Goal: Task Accomplishment & Management: Manage account settings

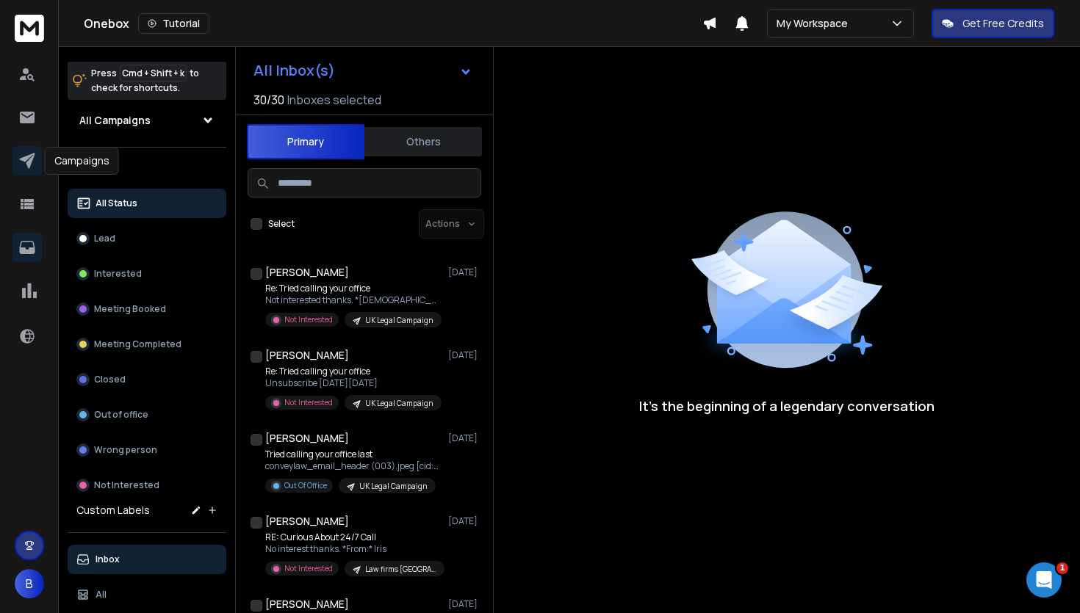
click at [24, 160] on icon at bounding box center [26, 161] width 15 height 15
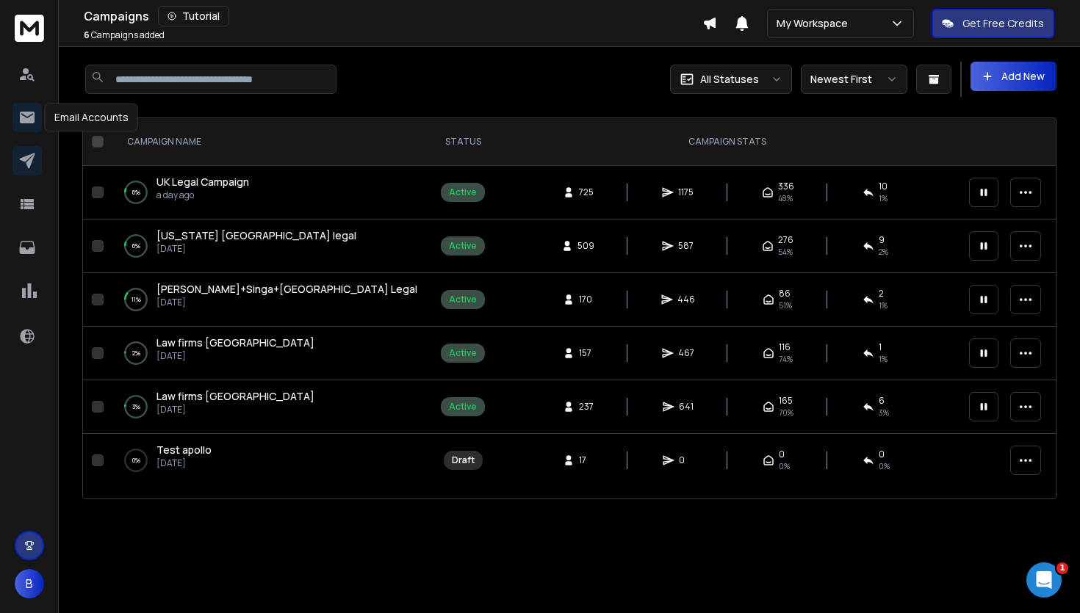
click at [21, 124] on icon at bounding box center [27, 118] width 18 height 18
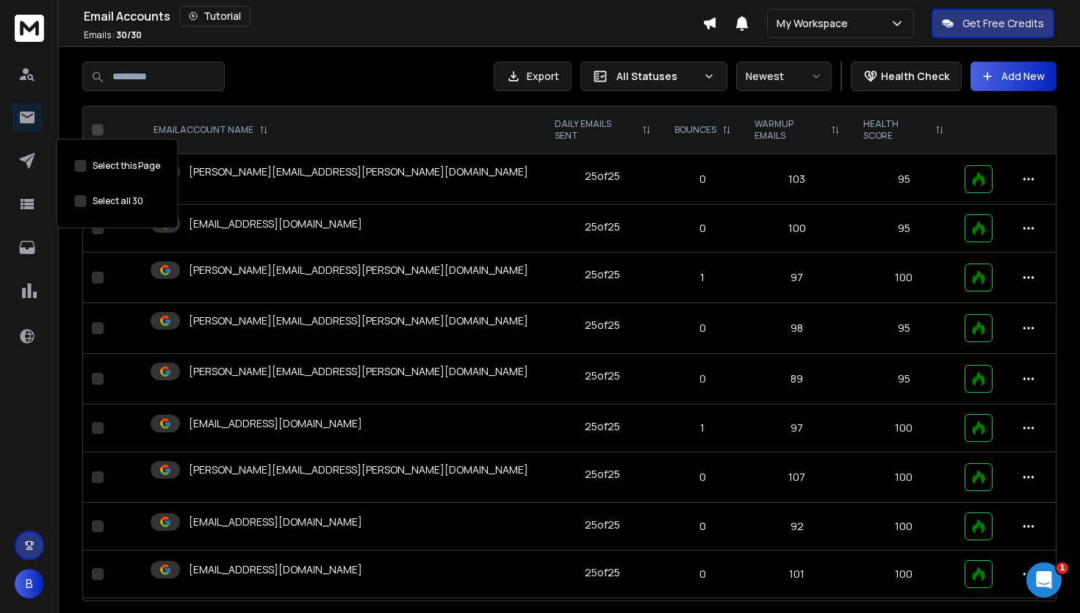
click at [98, 130] on button "Select this Page" at bounding box center [98, 130] width 12 height 12
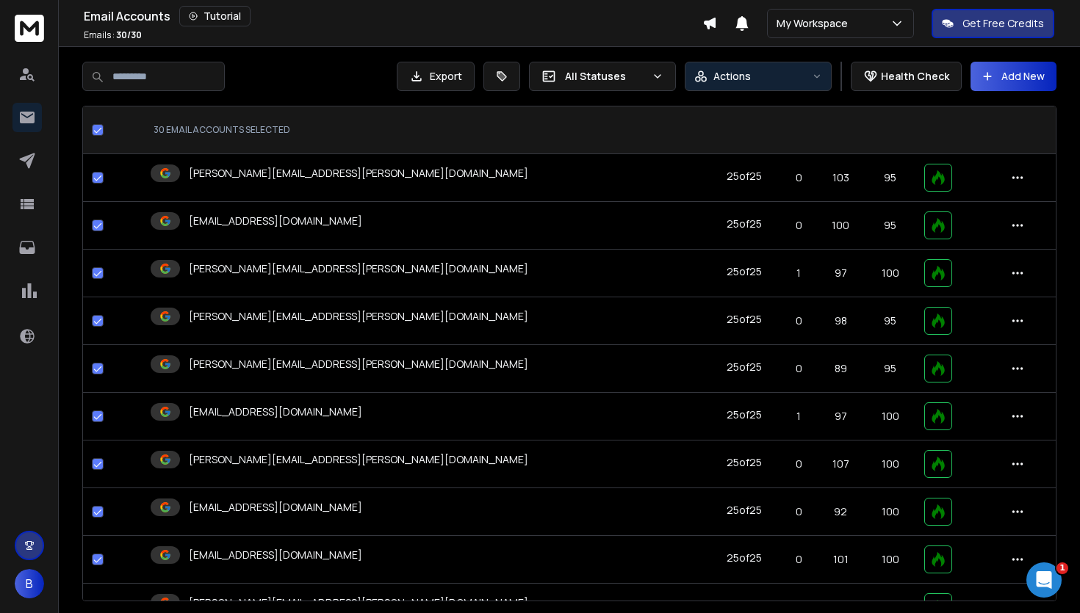
click at [770, 75] on div "Actions" at bounding box center [750, 76] width 112 height 15
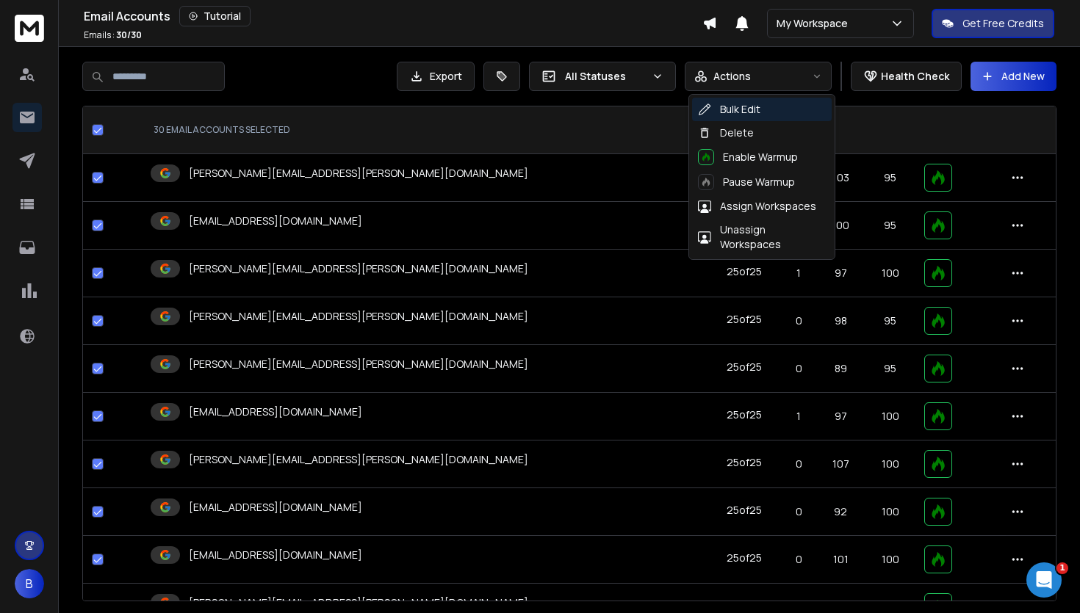
click at [746, 101] on div "Bulk Edit" at bounding box center [762, 110] width 140 height 24
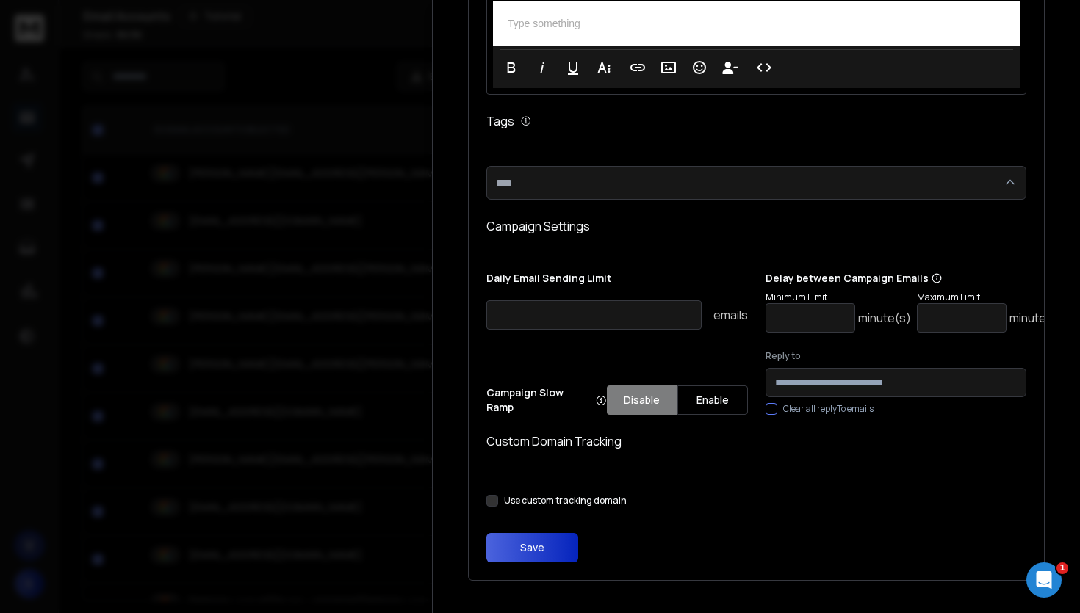
scroll to position [254, 0]
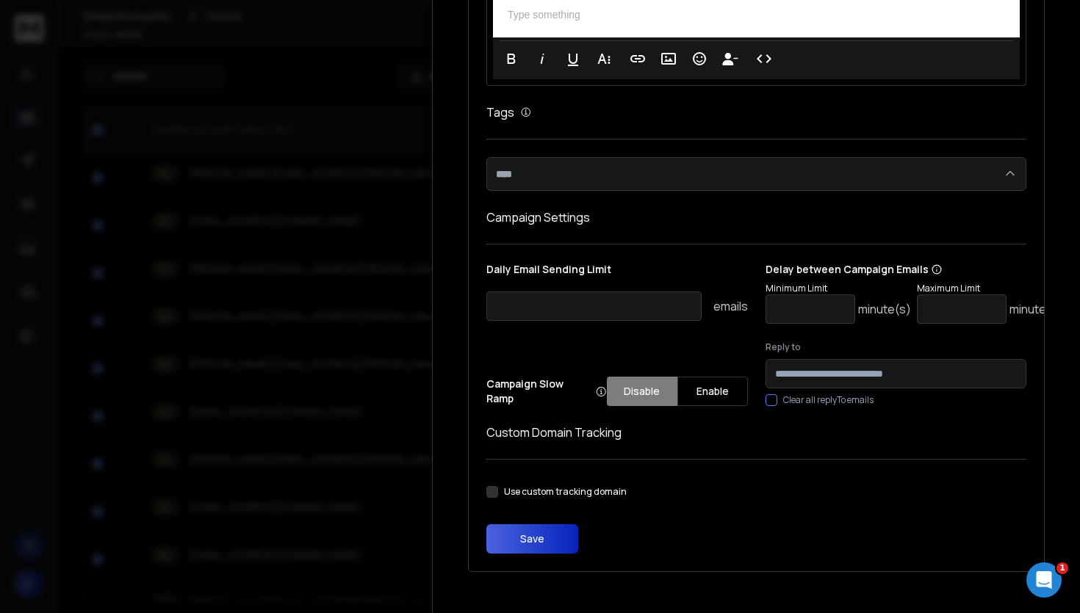
click at [827, 381] on input "text" at bounding box center [897, 373] width 262 height 29
type input "**********"
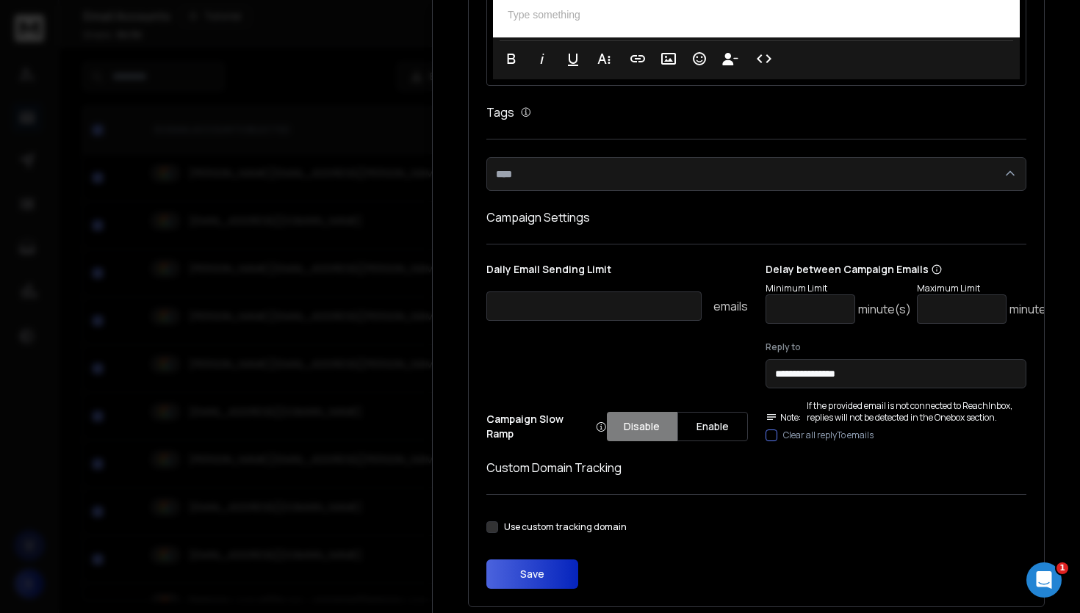
drag, startPoint x: 885, startPoint y: 370, endPoint x: 722, endPoint y: 379, distance: 162.6
click at [722, 379] on div "**********" at bounding box center [756, 351] width 540 height 179
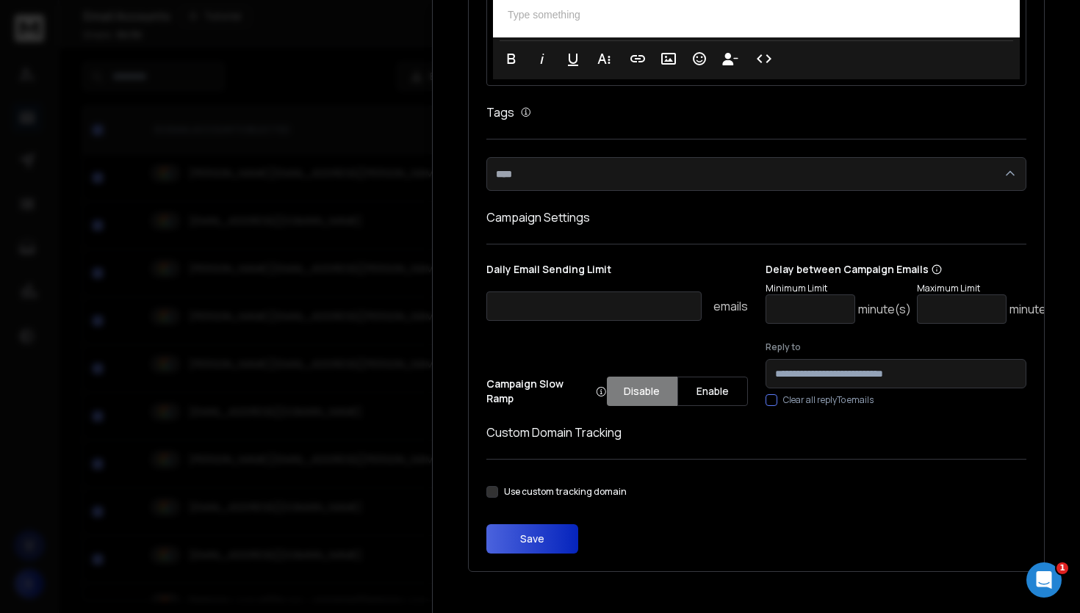
click at [589, 316] on input "number" at bounding box center [593, 306] width 215 height 29
type input "**"
click at [843, 314] on input "number" at bounding box center [811, 309] width 90 height 29
type input "*"
click at [940, 317] on input "number" at bounding box center [962, 309] width 90 height 29
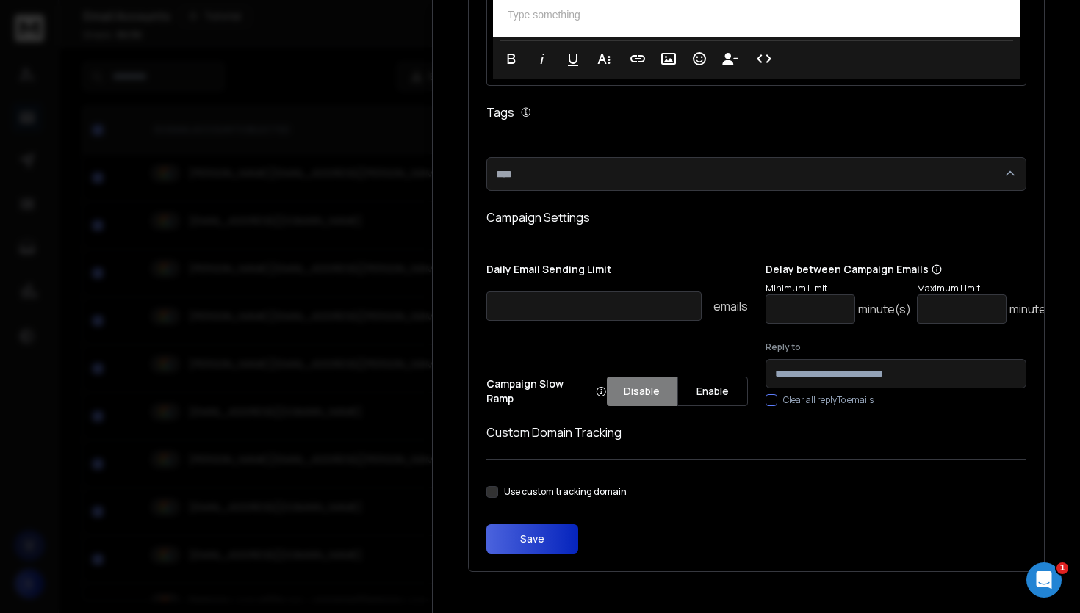
type input "*"
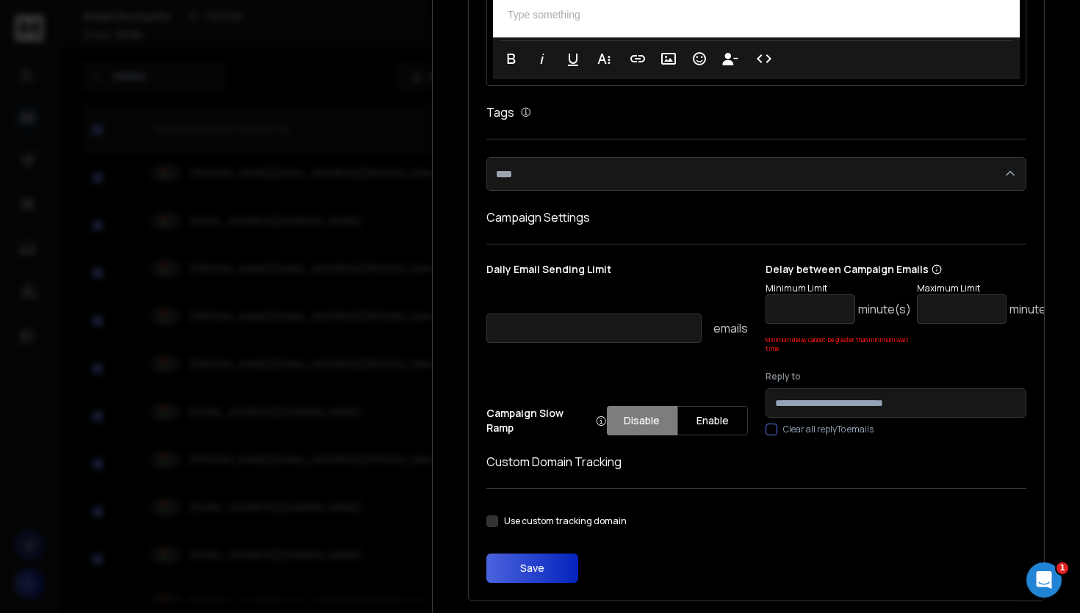
click at [807, 315] on input "*" at bounding box center [811, 309] width 90 height 29
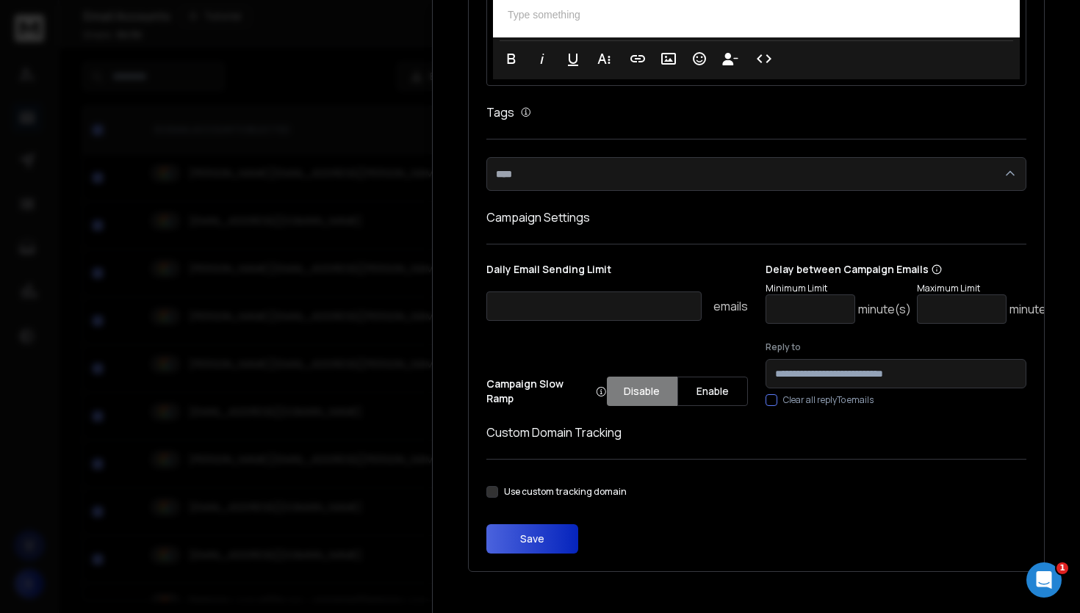
type input "*"
click at [709, 358] on div "Campaign Slow Ramp Disable Enable" at bounding box center [617, 374] width 262 height 65
click at [600, 313] on input "**" at bounding box center [593, 306] width 215 height 29
click at [345, 245] on div at bounding box center [540, 306] width 1080 height 613
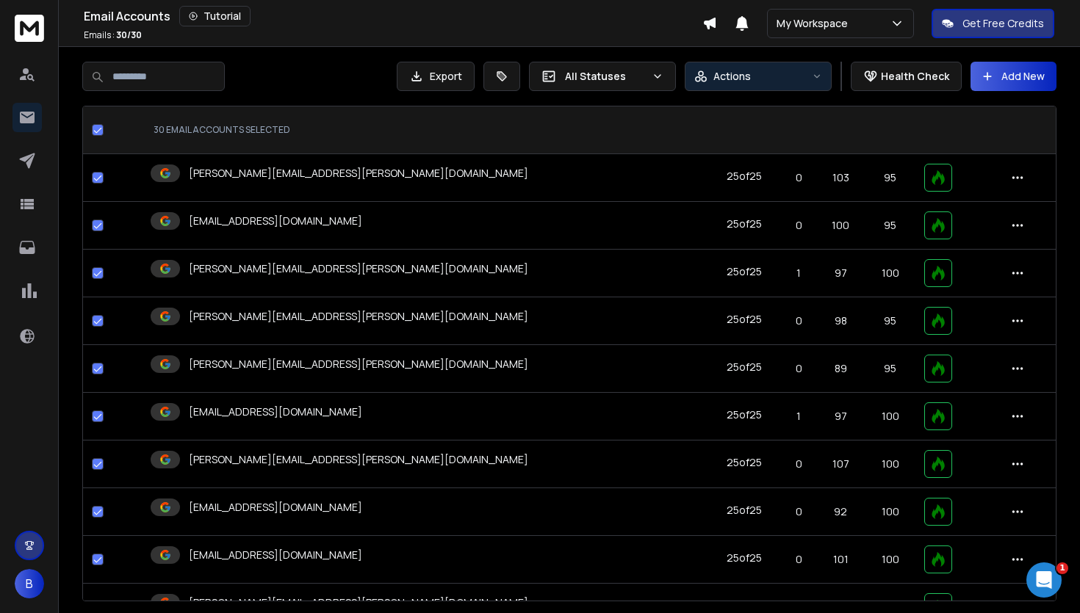
click at [785, 81] on div "Actions" at bounding box center [750, 76] width 112 height 15
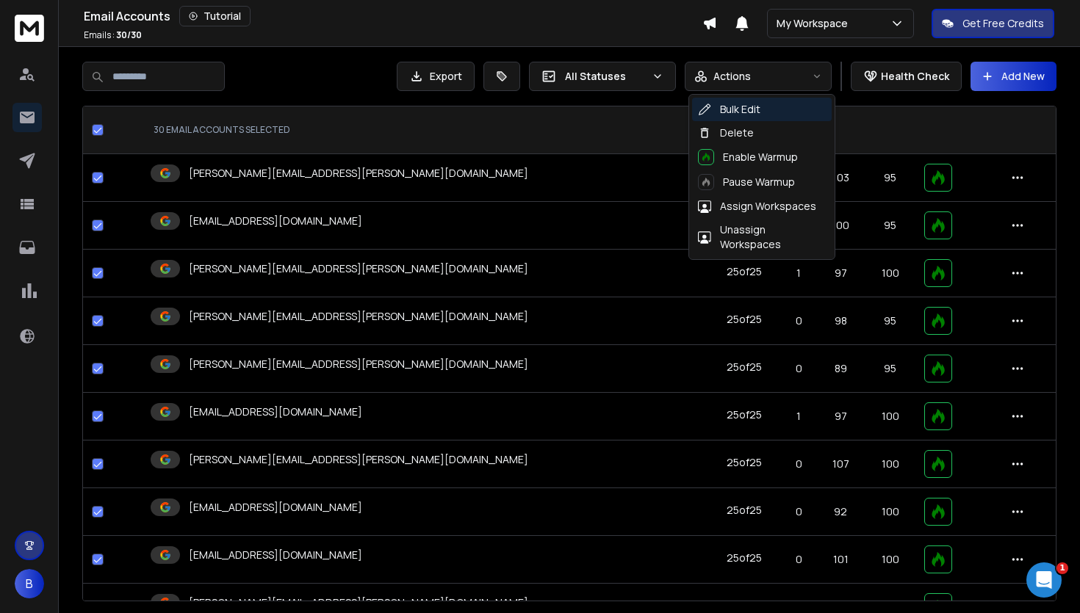
click at [762, 108] on div "Bulk Edit" at bounding box center [762, 110] width 140 height 24
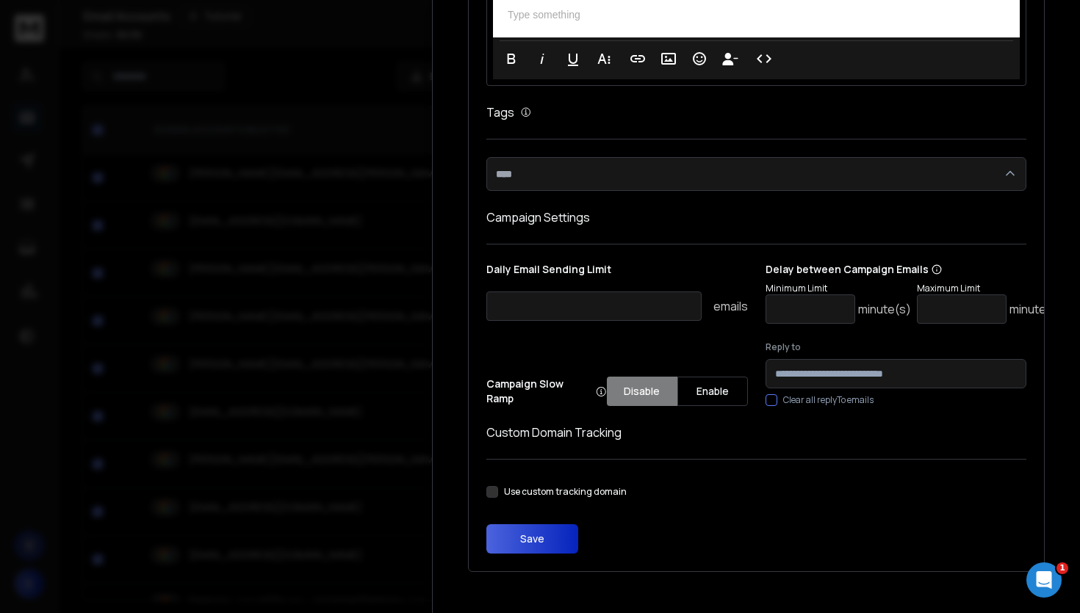
click at [814, 317] on input "number" at bounding box center [811, 309] width 90 height 29
type input "*"
click at [948, 306] on input "number" at bounding box center [962, 309] width 90 height 29
type input "*"
click at [652, 309] on input "number" at bounding box center [593, 306] width 215 height 29
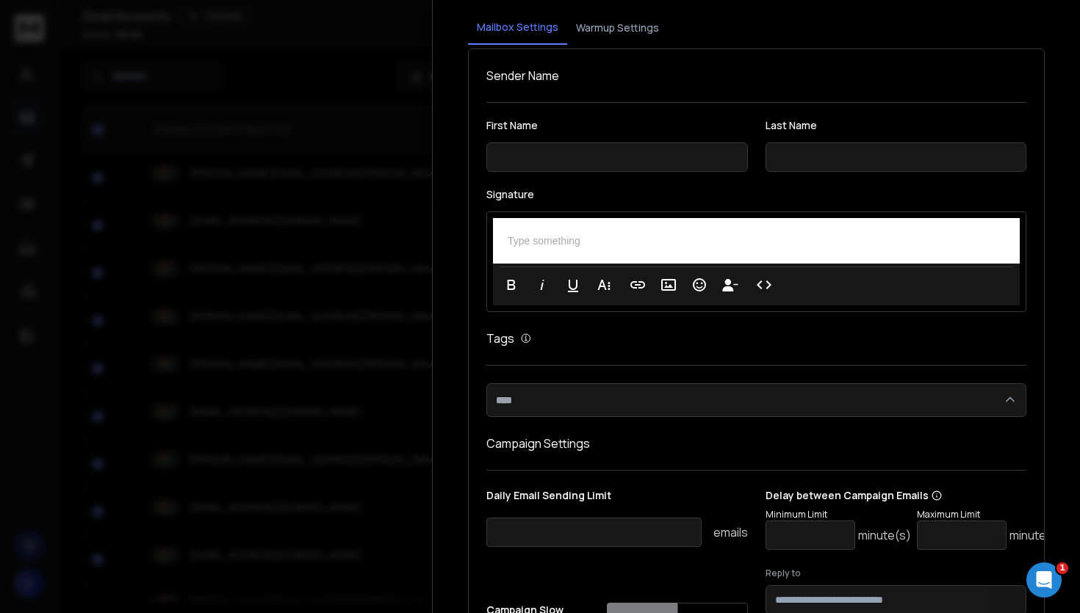
scroll to position [0, 0]
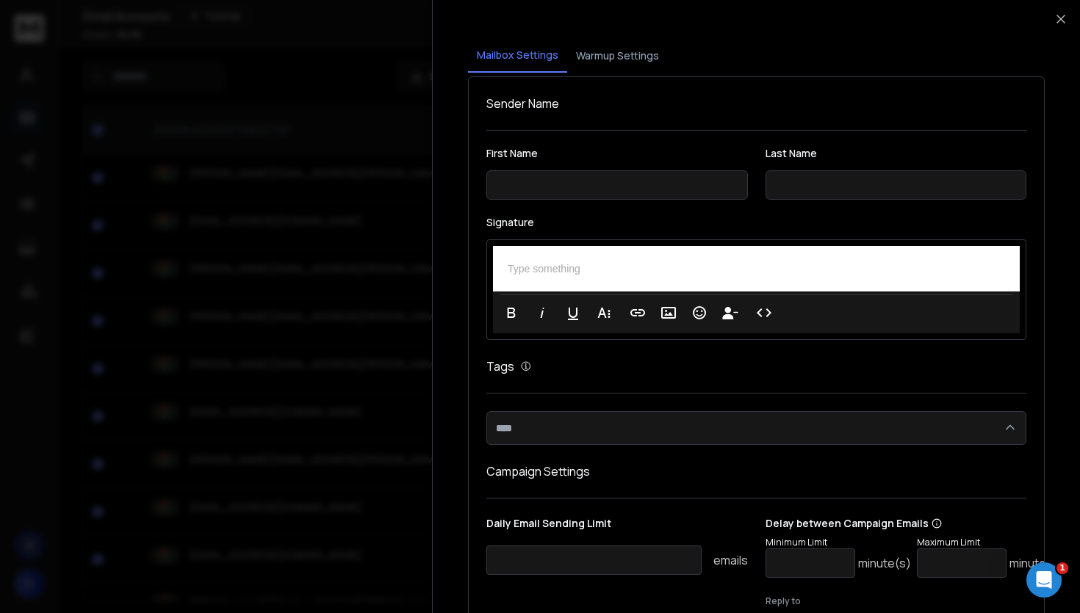
type input "***"
click at [616, 57] on button "Warmup Settings" at bounding box center [617, 56] width 101 height 32
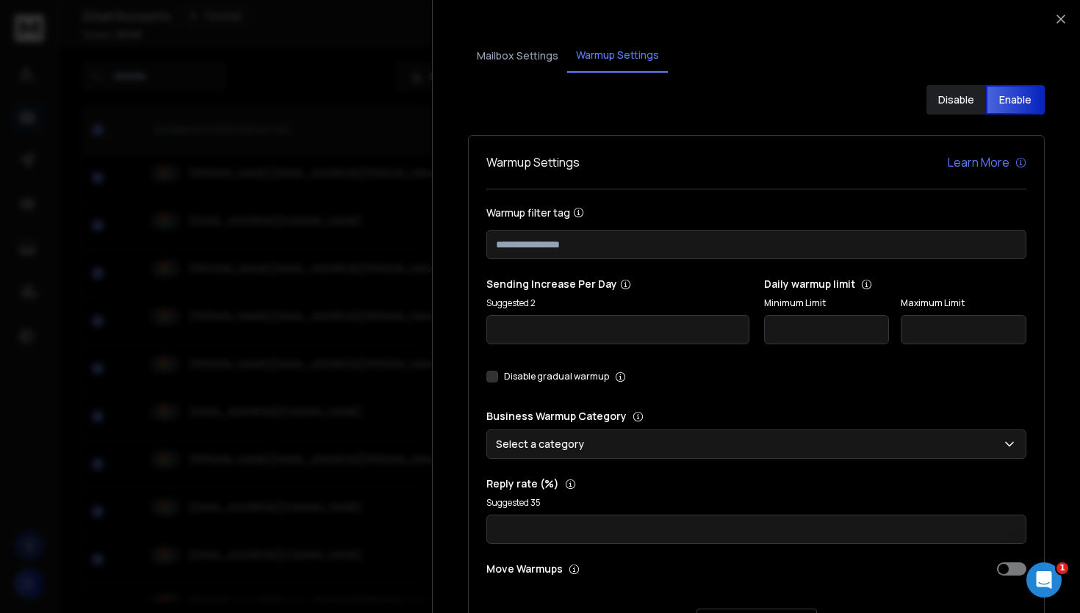
click at [807, 331] on input "number" at bounding box center [827, 329] width 126 height 29
type input "**"
click at [974, 327] on input "number" at bounding box center [964, 329] width 126 height 29
type input "**"
click at [609, 328] on input "number" at bounding box center [617, 329] width 263 height 29
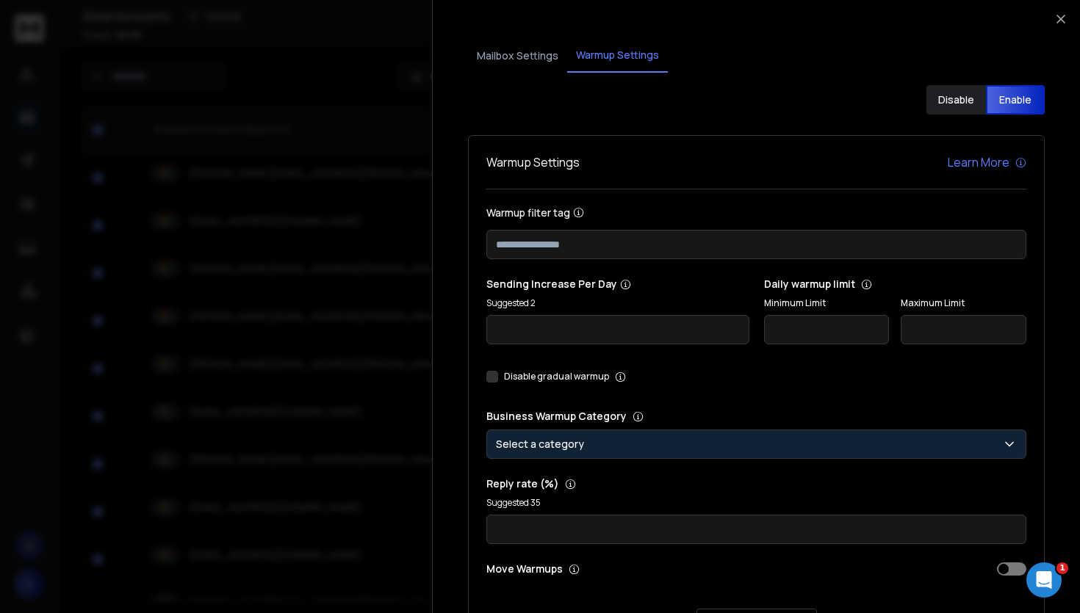
type input "*"
click at [744, 457] on button "Select a category" at bounding box center [756, 444] width 540 height 29
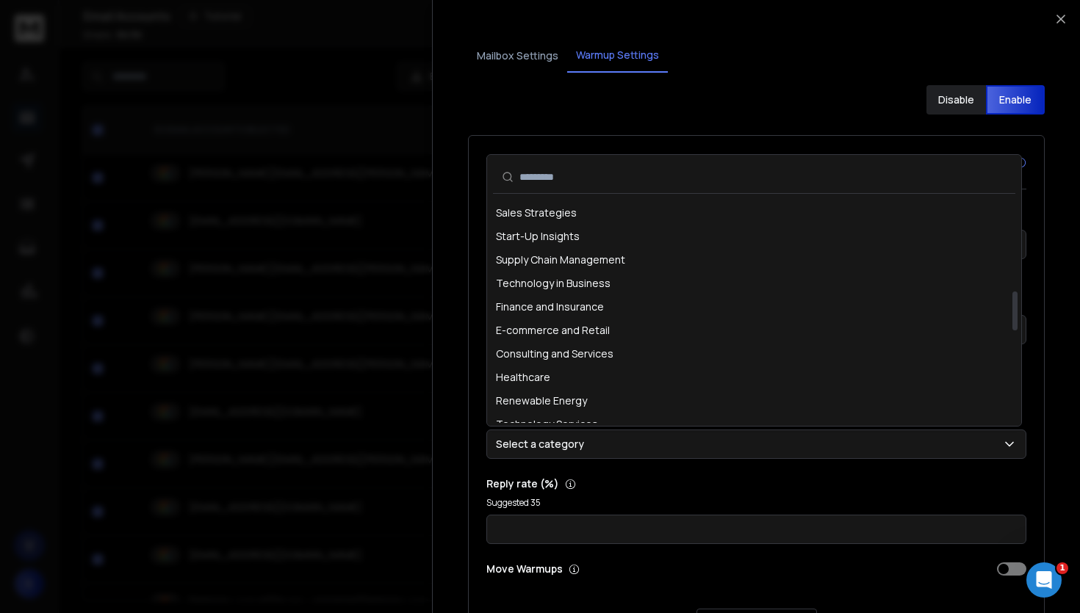
scroll to position [508, 0]
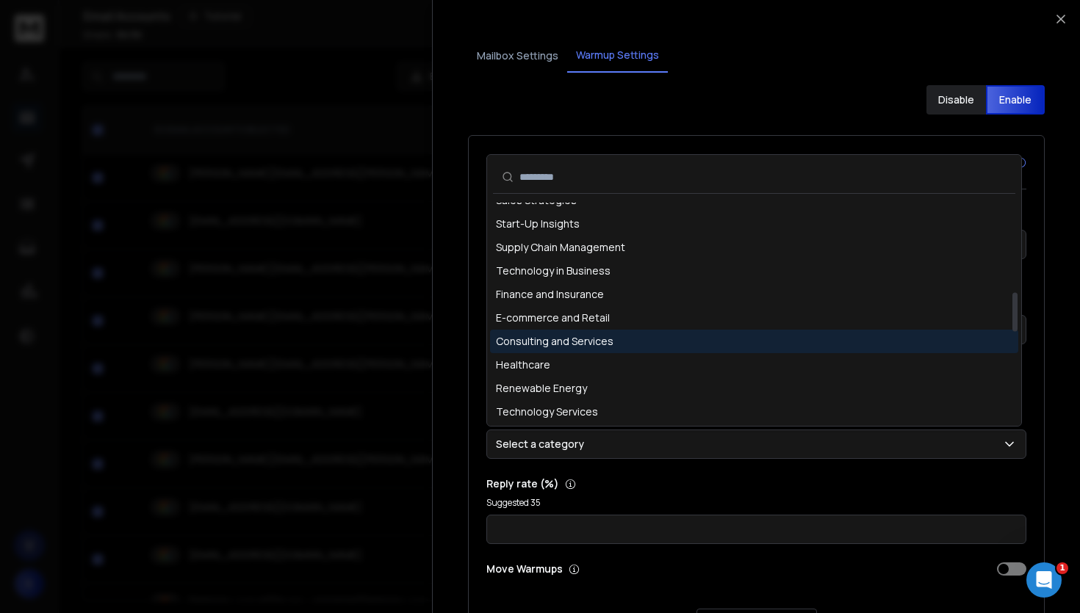
click at [600, 342] on span "Consulting and Services" at bounding box center [555, 341] width 118 height 15
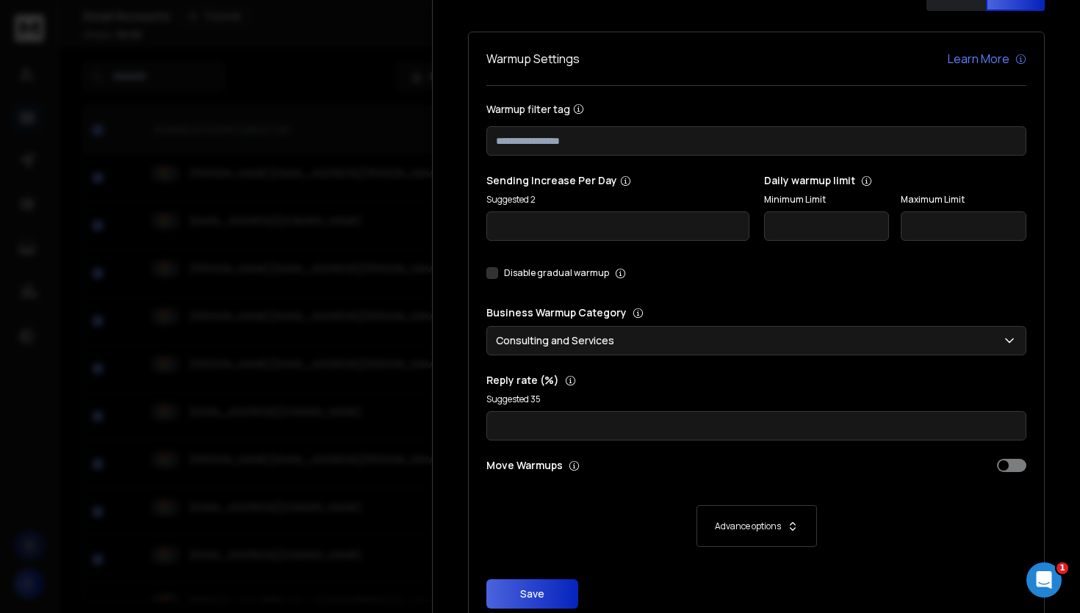
scroll to position [159, 0]
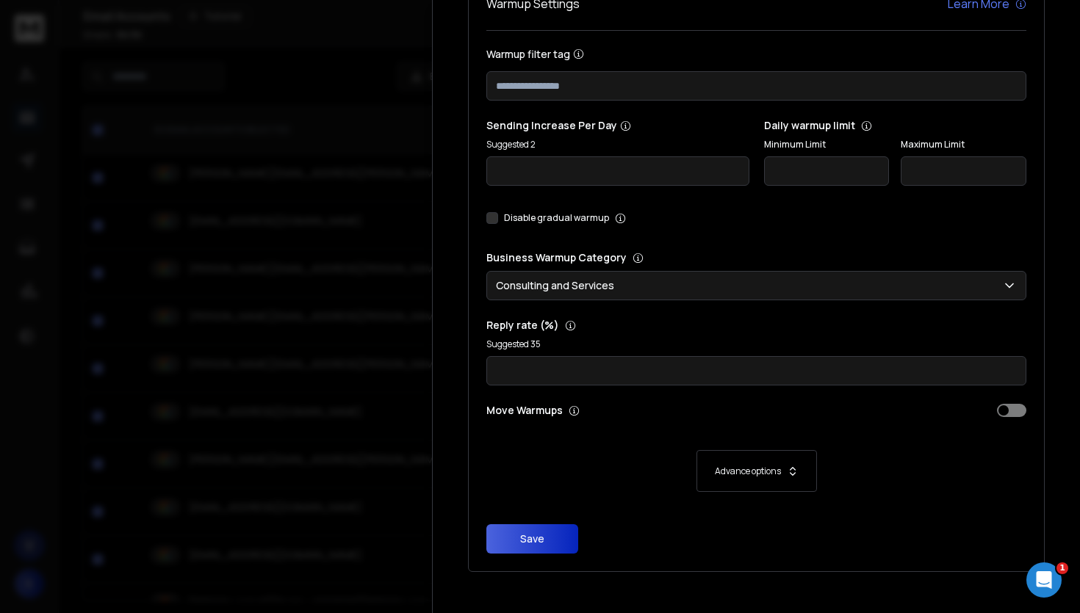
click at [608, 370] on input "number" at bounding box center [756, 370] width 540 height 29
type input "**"
click at [731, 472] on p "Advance options" at bounding box center [748, 472] width 66 height 12
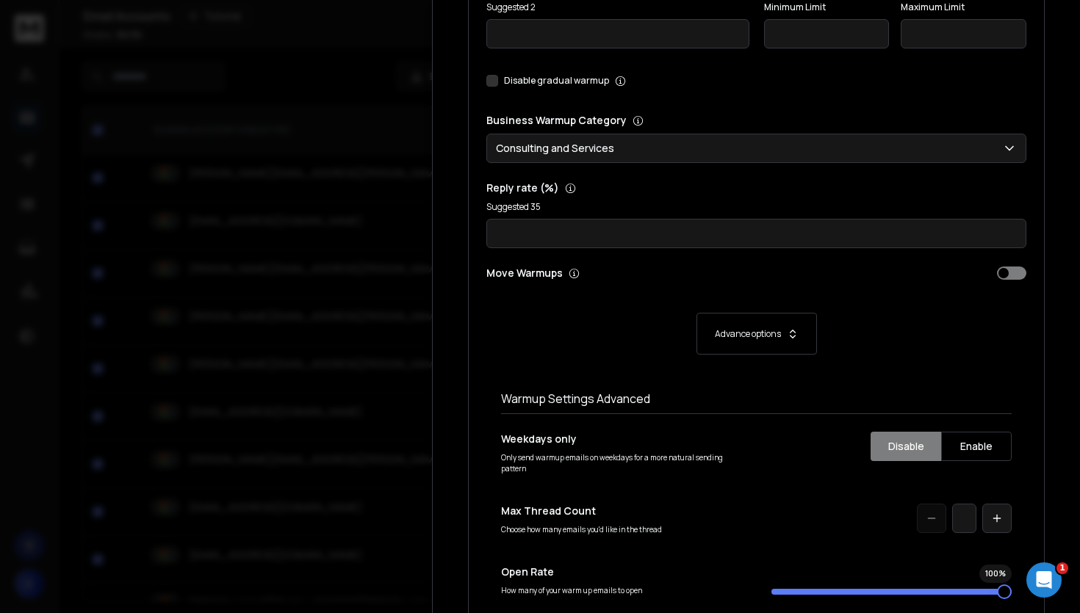
scroll to position [419, 0]
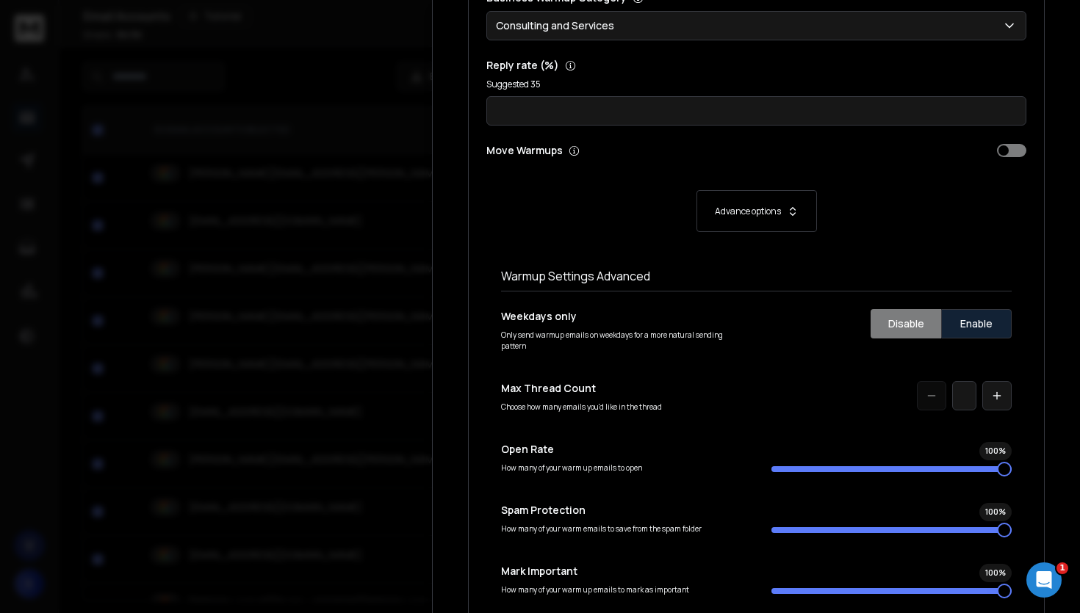
click at [957, 328] on button "Enable" at bounding box center [976, 323] width 71 height 29
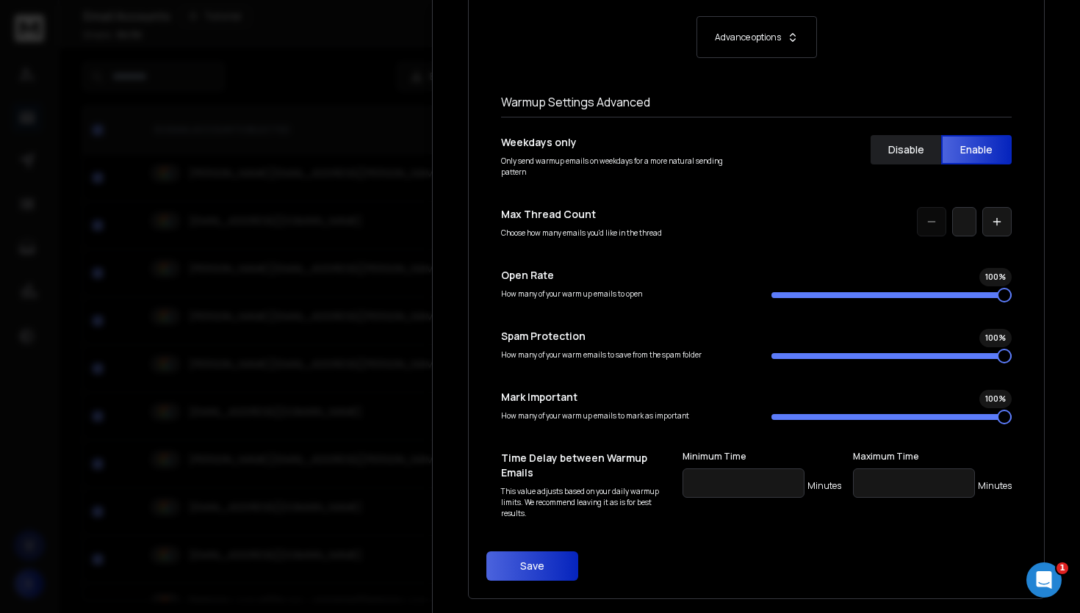
scroll to position [594, 0]
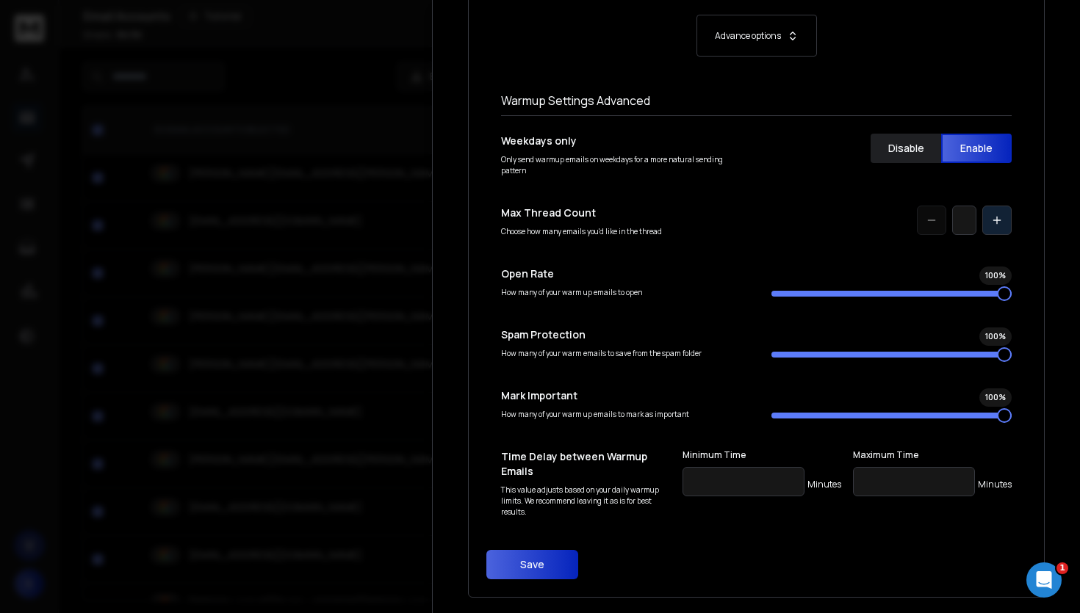
click at [995, 224] on icon "button" at bounding box center [997, 221] width 12 height 12
type input "*"
click at [693, 254] on div "Weekdays only Only send warmup emails on weekdays for a more natural sending pa…" at bounding box center [756, 326] width 511 height 384
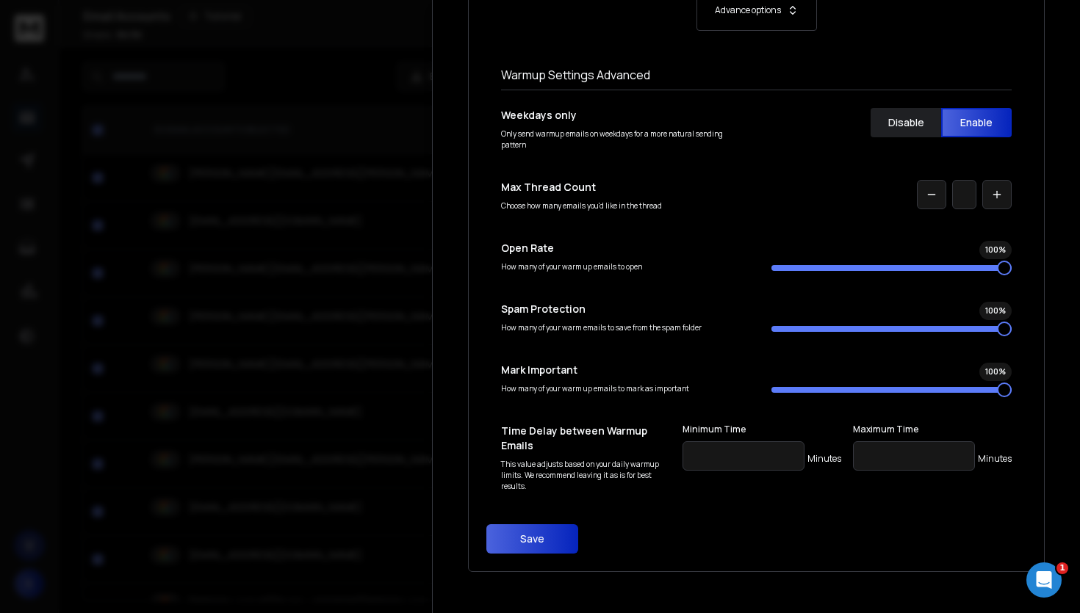
click at [550, 546] on button "Save" at bounding box center [532, 539] width 92 height 29
